Goal: Task Accomplishment & Management: Manage account settings

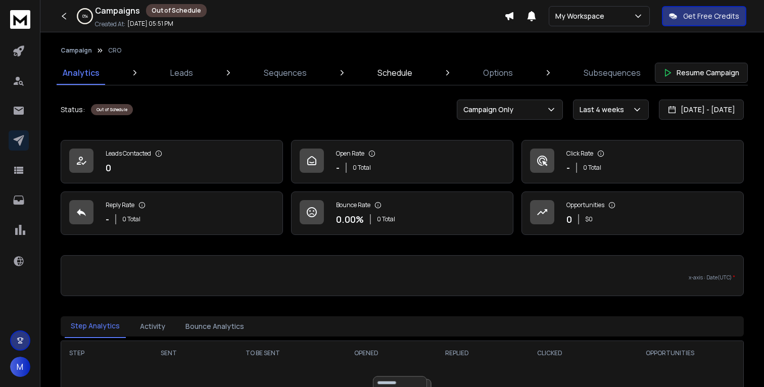
click at [390, 76] on p "Schedule" at bounding box center [394, 73] width 35 height 12
click at [387, 69] on p "Schedule" at bounding box center [394, 73] width 35 height 12
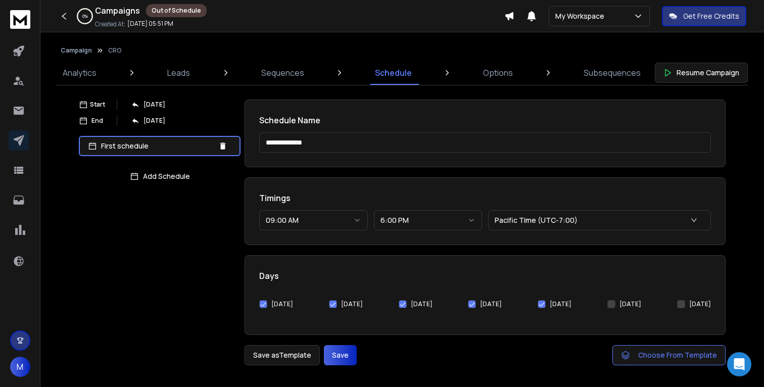
click at [165, 104] on p "[DATE]" at bounding box center [155, 105] width 22 height 8
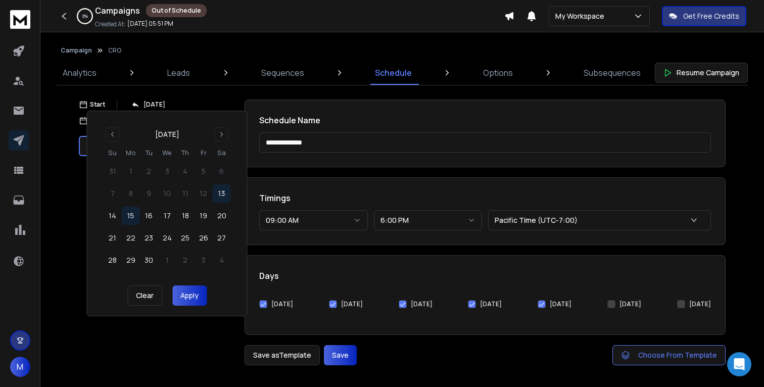
click at [122, 214] on button "15" at bounding box center [131, 216] width 18 height 18
click at [194, 296] on button "Apply" at bounding box center [189, 295] width 34 height 20
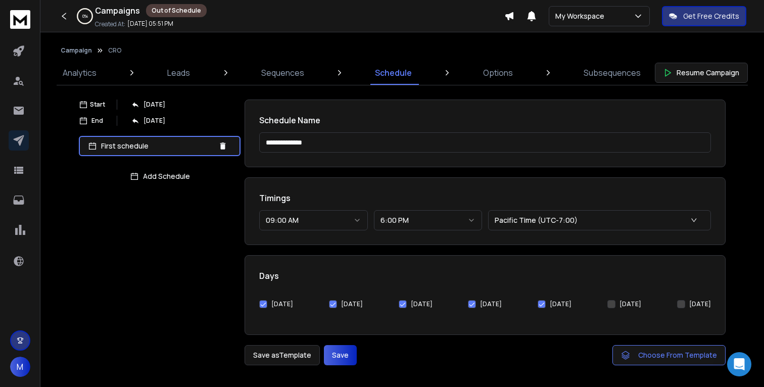
click at [156, 121] on p "[DATE]" at bounding box center [155, 121] width 22 height 8
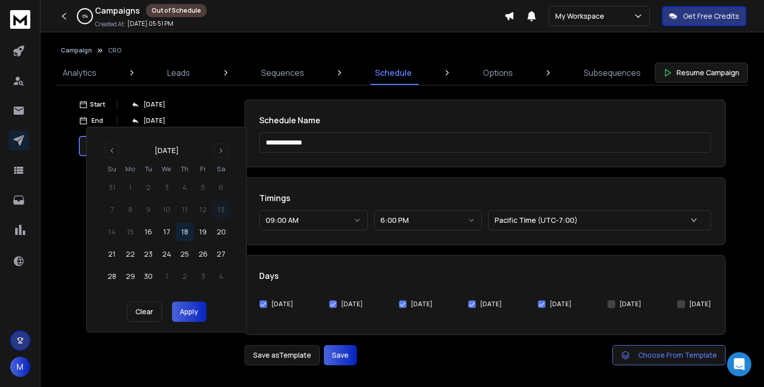
click at [178, 231] on button "18" at bounding box center [185, 232] width 18 height 18
click at [189, 323] on div "[DATE] Su Mo Tu We Th Fr Sa 31 1 2 3 4 5 6 7 8 9 10 11 12 13 14 15 16 17 18 19 …" at bounding box center [167, 229] width 160 height 205
click at [191, 317] on button "Apply" at bounding box center [189, 312] width 34 height 20
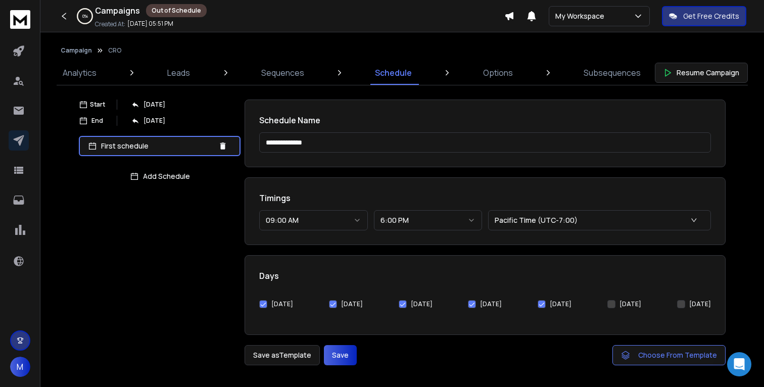
click at [336, 357] on button "Save" at bounding box center [340, 355] width 33 height 20
